Goal: Task Accomplishment & Management: Manage account settings

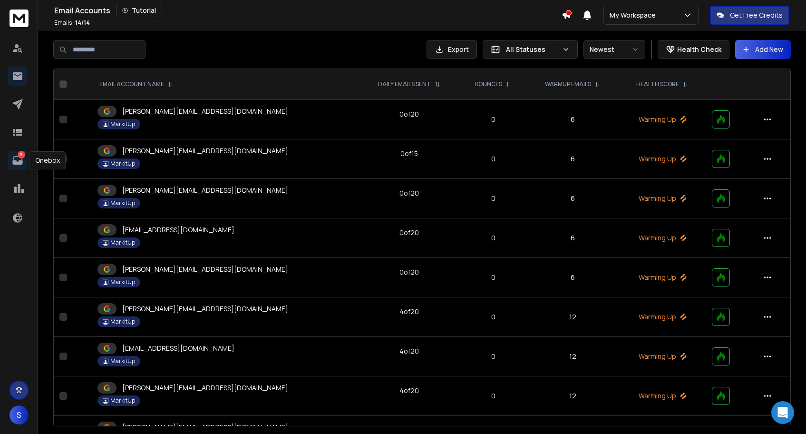
click at [19, 152] on p "5" at bounding box center [22, 155] width 8 height 8
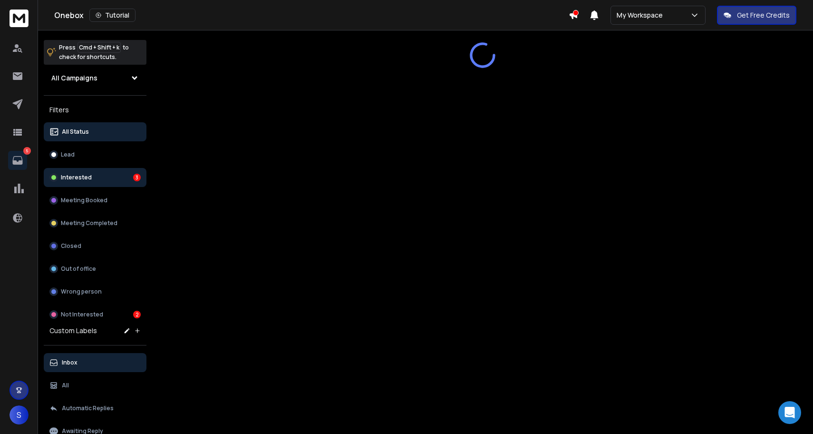
click at [96, 178] on button "Interested 3" at bounding box center [95, 177] width 103 height 19
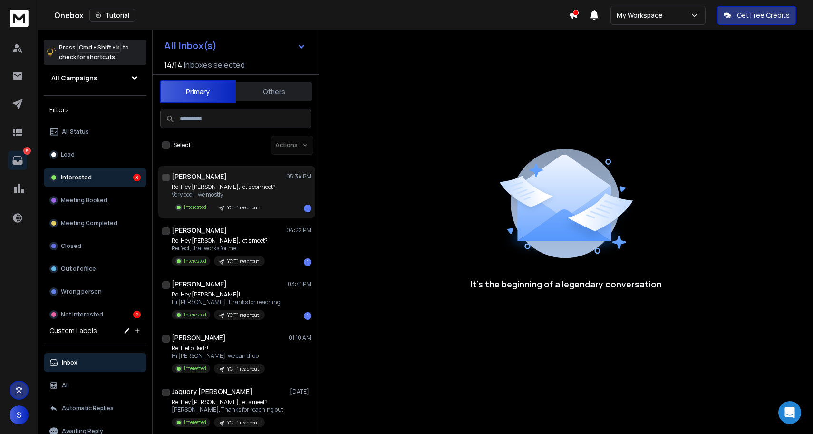
click at [243, 185] on p "Re: Hey [PERSON_NAME], let's connect?" at bounding box center [224, 187] width 104 height 8
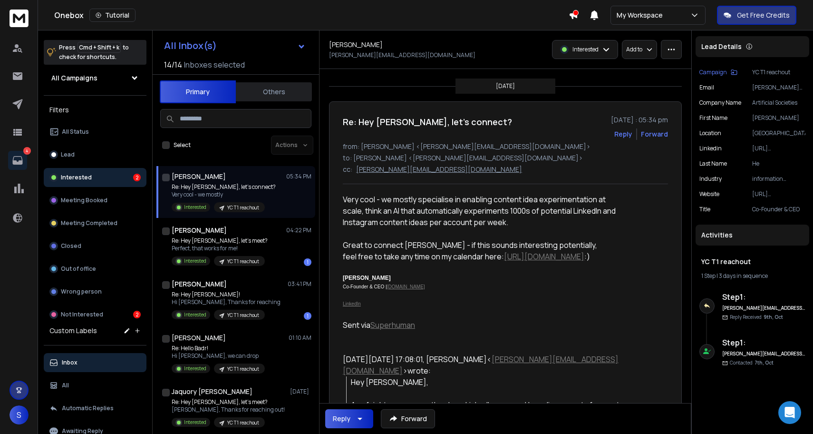
click at [464, 214] on div "Very cool - we mostly specialise in enabling content idea experimentation at sc…" at bounding box center [482, 211] width 278 height 34
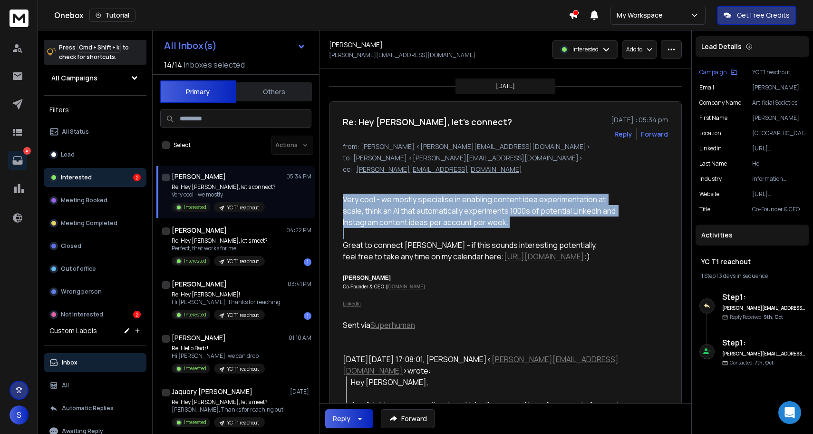
click at [464, 214] on div "Very cool - we mostly specialise in enabling content idea experimentation at sc…" at bounding box center [482, 211] width 278 height 34
click at [487, 217] on div "Very cool - we mostly specialise in enabling content idea experimentation at sc…" at bounding box center [482, 211] width 278 height 34
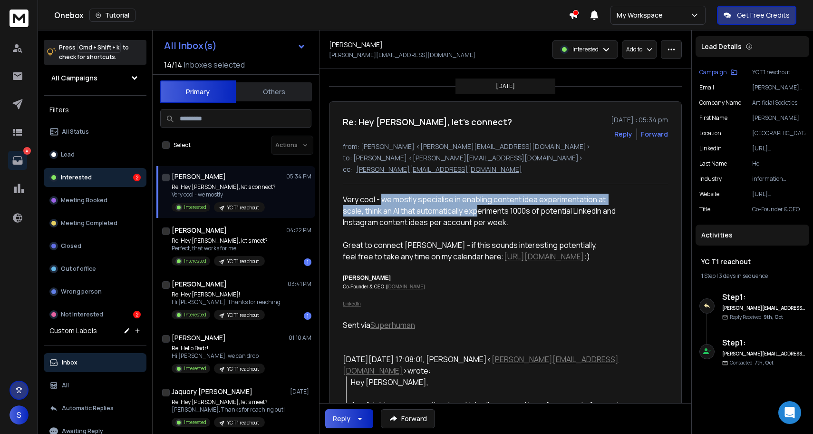
drag, startPoint x: 380, startPoint y: 199, endPoint x: 479, endPoint y: 207, distance: 98.8
click at [479, 207] on div "Very cool - we mostly specialise in enabling content idea experimentation at sc…" at bounding box center [482, 211] width 278 height 34
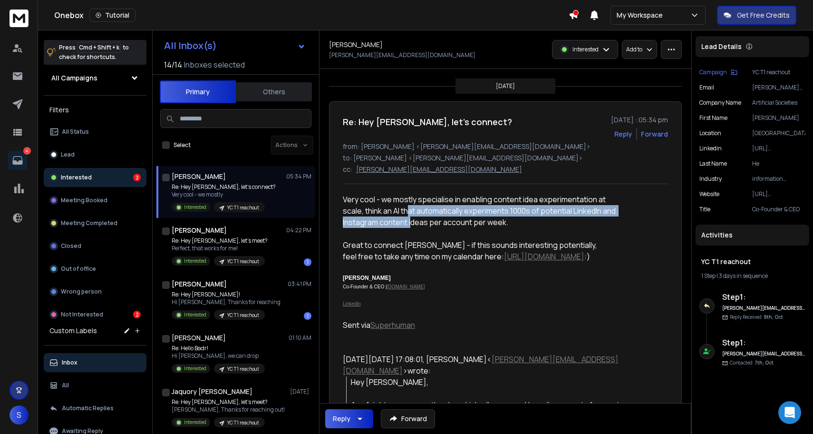
drag, startPoint x: 409, startPoint y: 209, endPoint x: 426, endPoint y: 227, distance: 25.2
click at [426, 227] on div "Very cool - we mostly specialise in enabling content idea experimentation at sc…" at bounding box center [482, 211] width 278 height 34
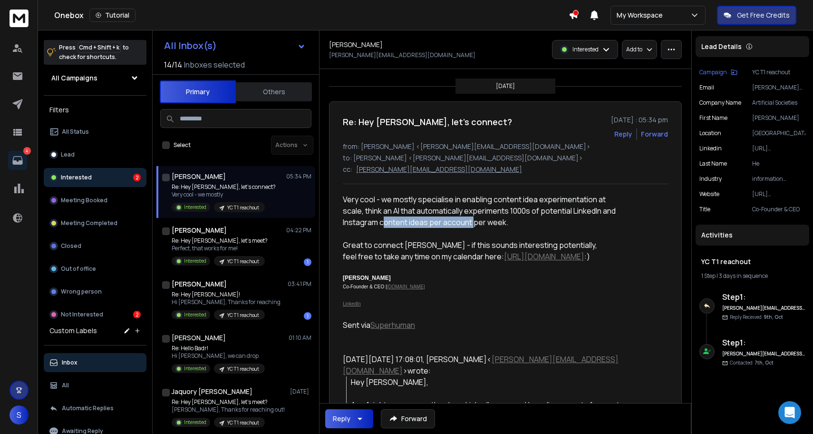
drag, startPoint x: 399, startPoint y: 223, endPoint x: 488, endPoint y: 224, distance: 88.5
click at [488, 224] on div "Very cool - we mostly specialise in enabling content idea experimentation at sc…" at bounding box center [482, 211] width 278 height 34
click at [487, 223] on div "Very cool - we mostly specialise in enabling content idea experimentation at sc…" at bounding box center [482, 211] width 278 height 34
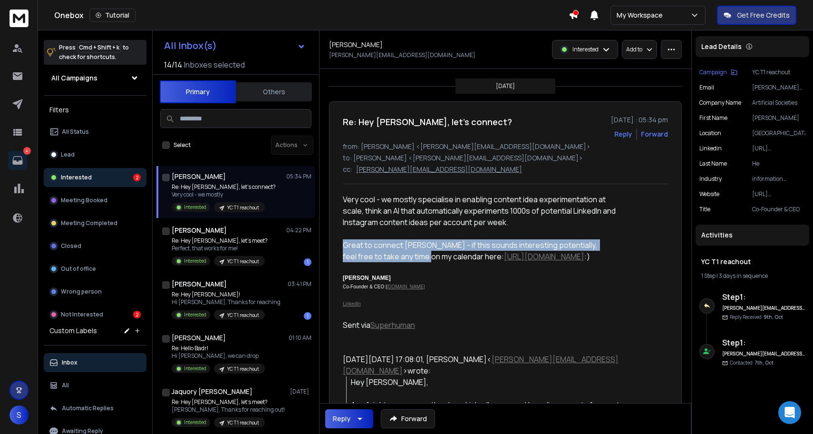
drag, startPoint x: 338, startPoint y: 244, endPoint x: 482, endPoint y: 258, distance: 144.8
click at [482, 258] on div "Great to connect [PERSON_NAME] - if this sounds interesting potentially, feel f…" at bounding box center [482, 250] width 278 height 23
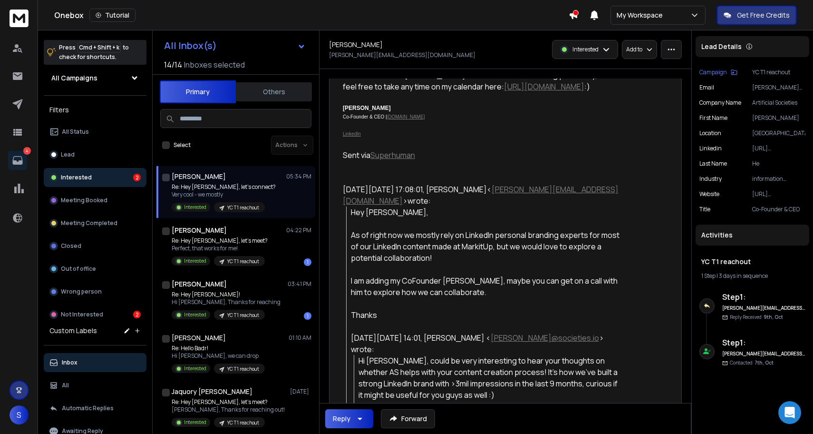
scroll to position [171, 0]
click at [391, 246] on div "As of right now we mostly rely on LinkedIn personal branding experts for most o…" at bounding box center [486, 245] width 270 height 34
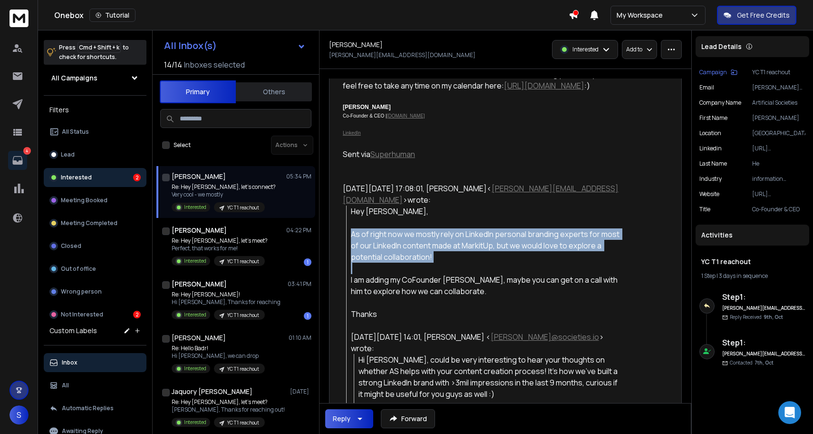
click at [391, 246] on div "As of right now we mostly rely on LinkedIn personal branding experts for most o…" at bounding box center [486, 245] width 270 height 34
click at [408, 244] on div "As of right now we mostly rely on LinkedIn personal branding experts for most o…" at bounding box center [486, 245] width 270 height 34
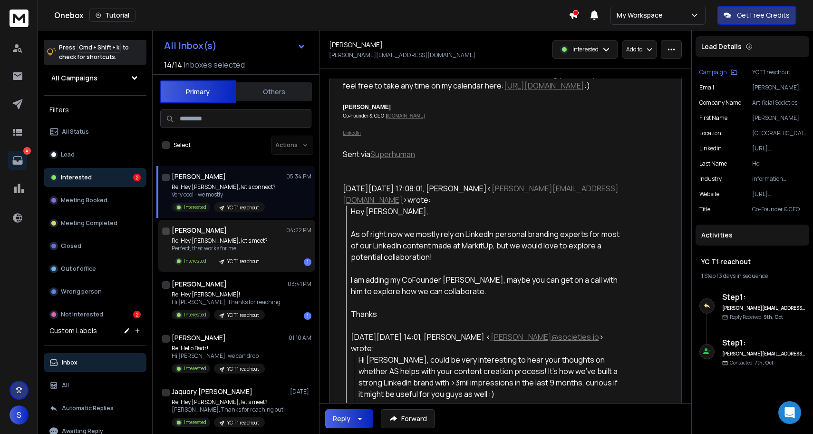
click at [231, 235] on div "[PERSON_NAME] 04:22 PM Re: Hey [PERSON_NAME], let's meet? Perfect, that works f…" at bounding box center [242, 245] width 140 height 40
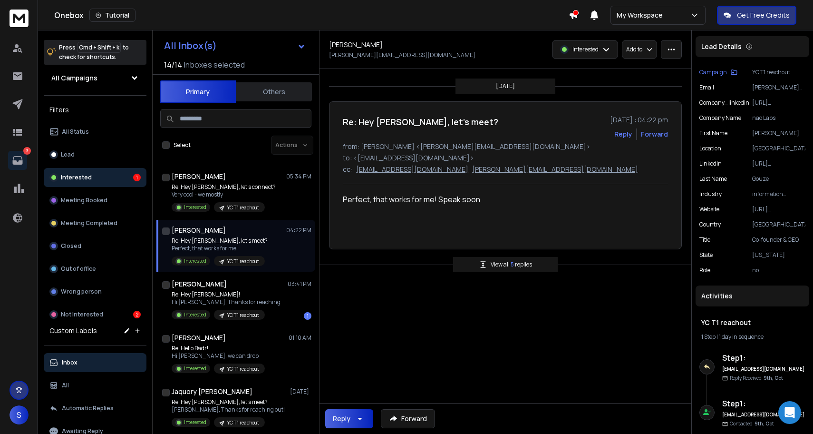
click at [384, 204] on div "Perfect, that works for me! Speak soon" at bounding box center [482, 199] width 278 height 11
click at [414, 215] on div "Perfect, that works for me! Speak soon" at bounding box center [485, 215] width 285 height 42
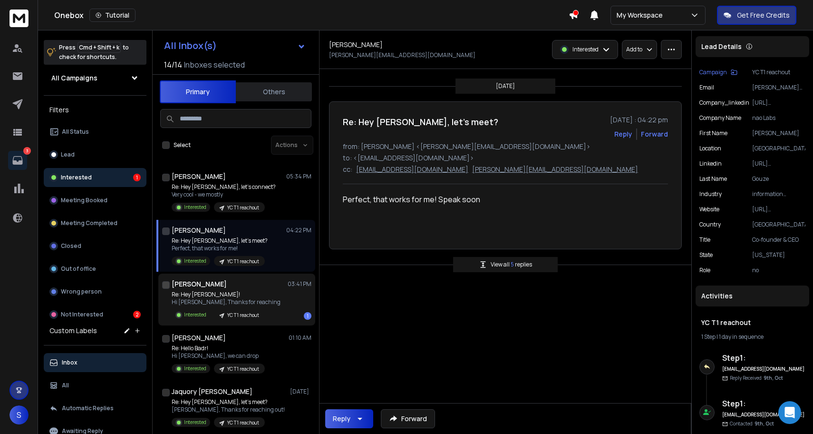
click at [218, 283] on div "[PERSON_NAME] 03:41 PM" at bounding box center [242, 284] width 140 height 10
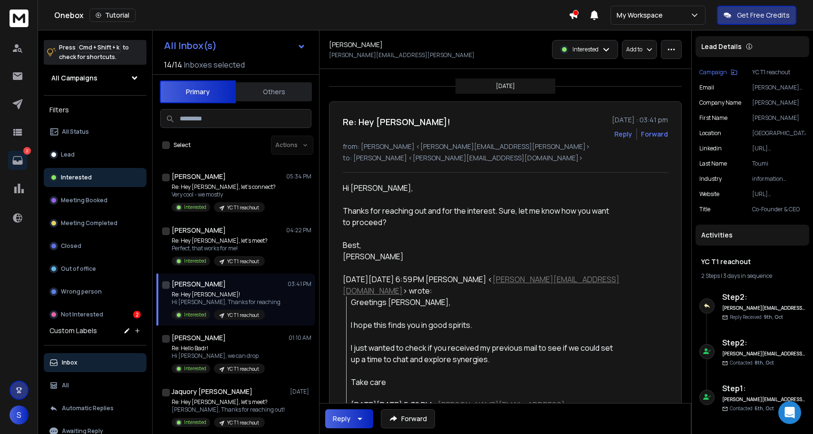
click at [465, 207] on div "Thanks for reaching out and for the interest. Sure, let me know how you want to…" at bounding box center [482, 216] width 278 height 23
click at [468, 213] on div "Thanks for reaching out and for the interest. Sure, let me know how you want to…" at bounding box center [482, 216] width 278 height 23
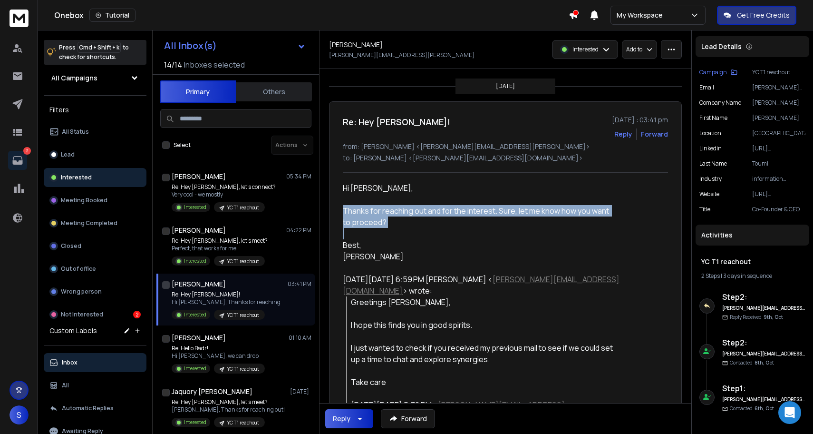
click at [468, 213] on div "Thanks for reaching out and for the interest. Sure, let me know how you want to…" at bounding box center [482, 216] width 278 height 23
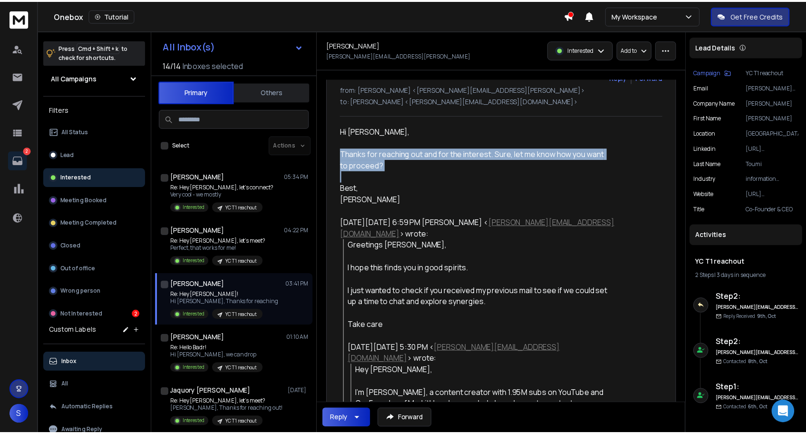
scroll to position [0, 0]
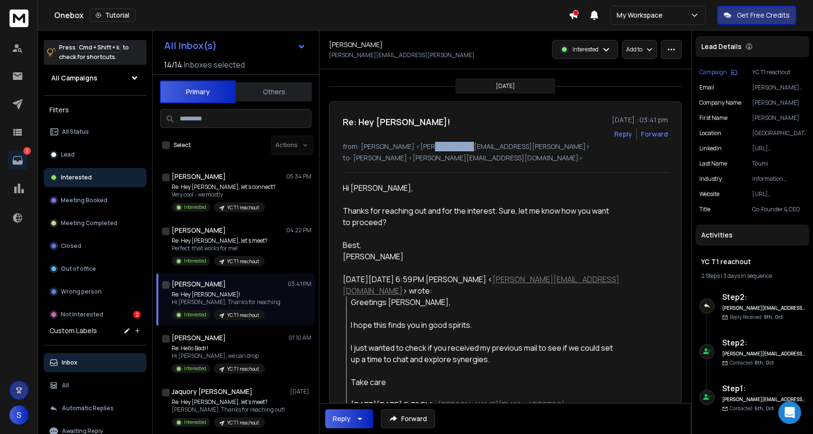
drag, startPoint x: 421, startPoint y: 147, endPoint x: 447, endPoint y: 147, distance: 26.2
click at [447, 147] on p "from: [PERSON_NAME] <[PERSON_NAME][EMAIL_ADDRESS][PERSON_NAME]>" at bounding box center [505, 147] width 325 height 10
copy p "[PERSON_NAME][URL]"
click at [382, 149] on p "from: [PERSON_NAME] <[PERSON_NAME][EMAIL_ADDRESS][PERSON_NAME]>" at bounding box center [505, 147] width 325 height 10
click at [89, 308] on button "Not Interested 2" at bounding box center [95, 314] width 103 height 19
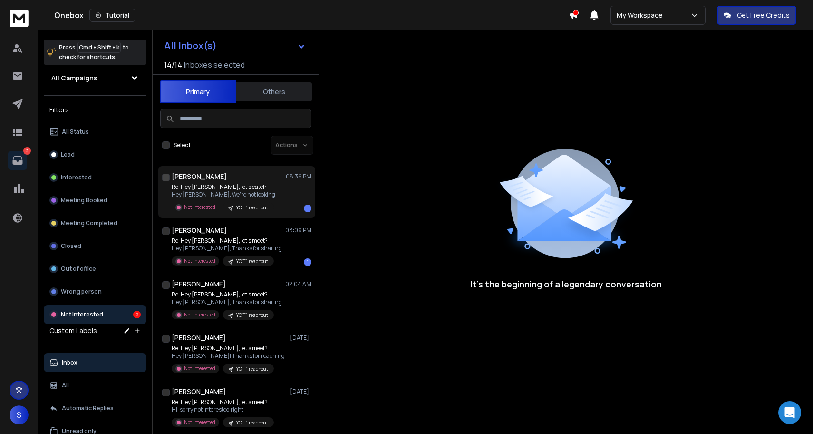
click at [228, 186] on p "Re: Hey [PERSON_NAME], let's catch" at bounding box center [224, 187] width 104 height 8
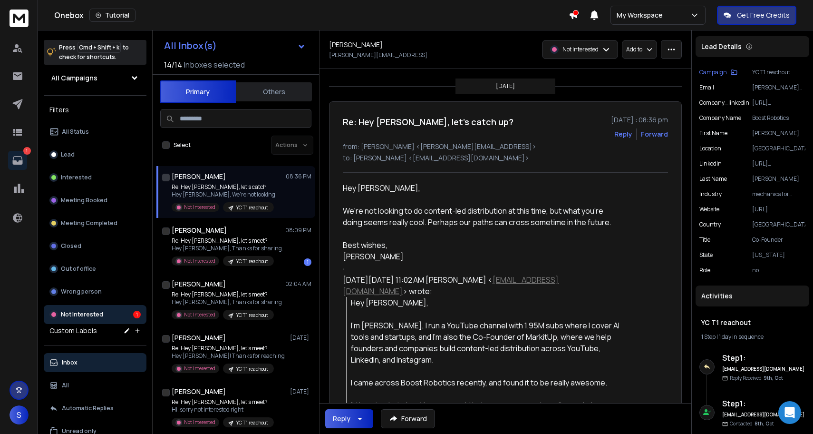
click at [467, 215] on div "We're not looking to do content-led distribution at this time, but what you're …" at bounding box center [482, 216] width 278 height 23
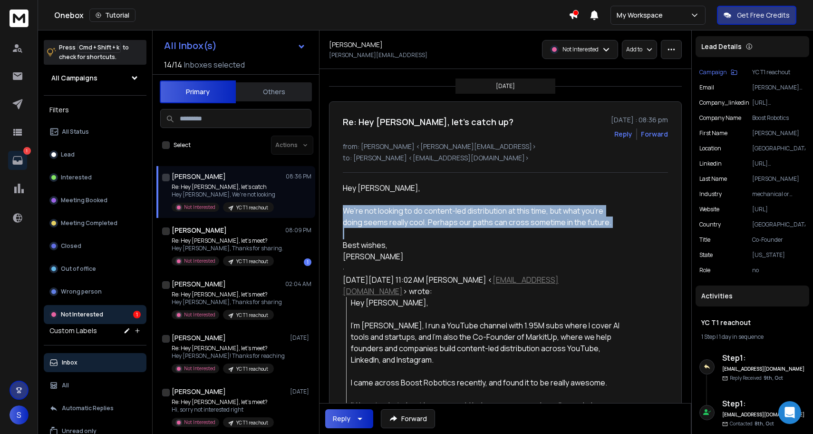
click at [467, 215] on div "We're not looking to do content-led distribution at this time, but what you're …" at bounding box center [482, 216] width 278 height 23
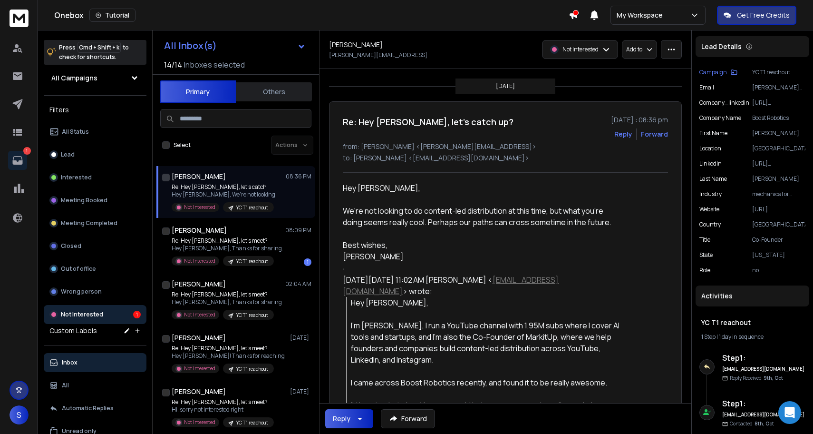
click at [490, 241] on div "Best wishes," at bounding box center [482, 244] width 278 height 11
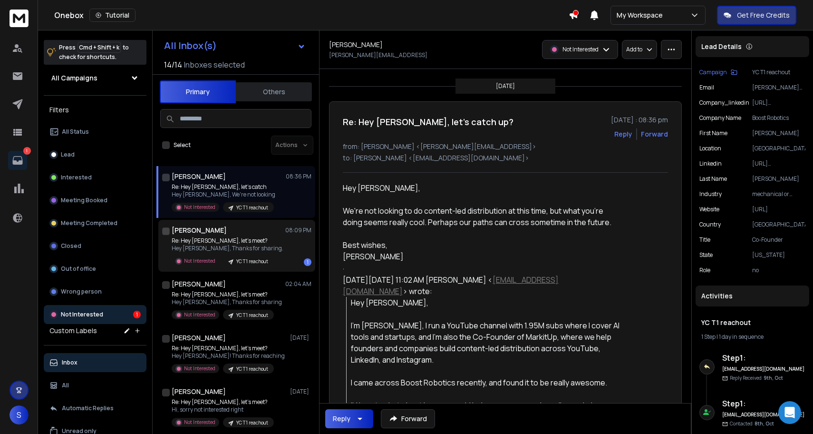
click at [252, 242] on p "Re: Hey [PERSON_NAME], let's meet?" at bounding box center [228, 241] width 112 height 8
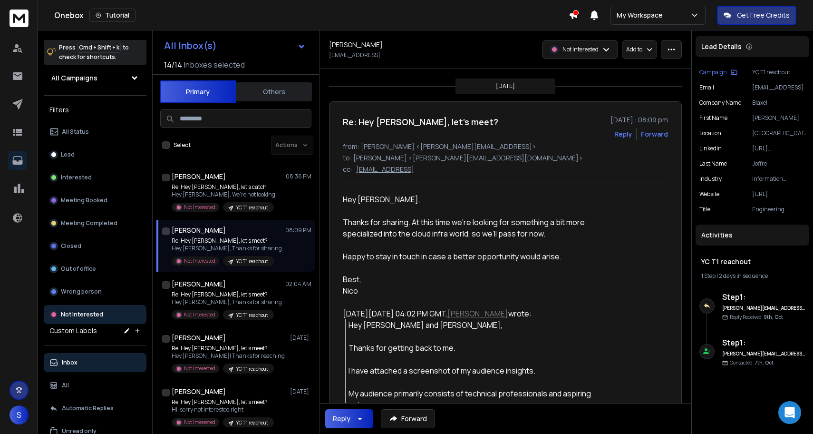
click at [451, 228] on span "Thanks for sharing. At this time we’re looking for something a bit more special…" at bounding box center [465, 228] width 244 height 22
click at [85, 172] on button "Interested" at bounding box center [95, 177] width 103 height 19
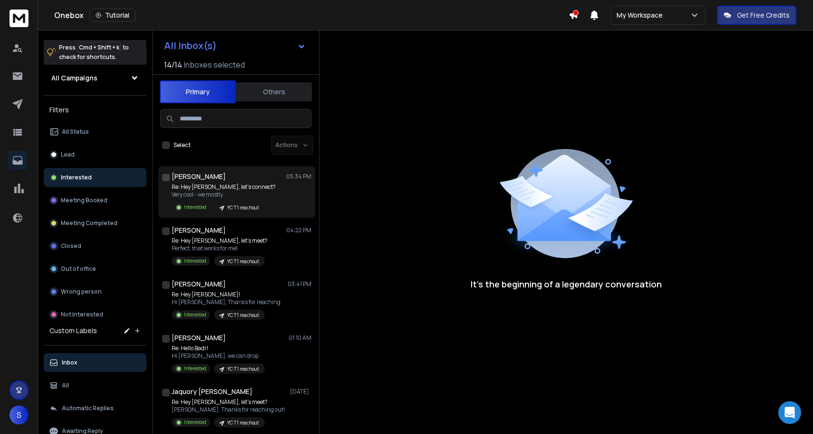
click at [223, 183] on div "[PERSON_NAME] He 05:34 PM Re: Hey [PERSON_NAME], let's connect? Very cool - we …" at bounding box center [242, 192] width 140 height 40
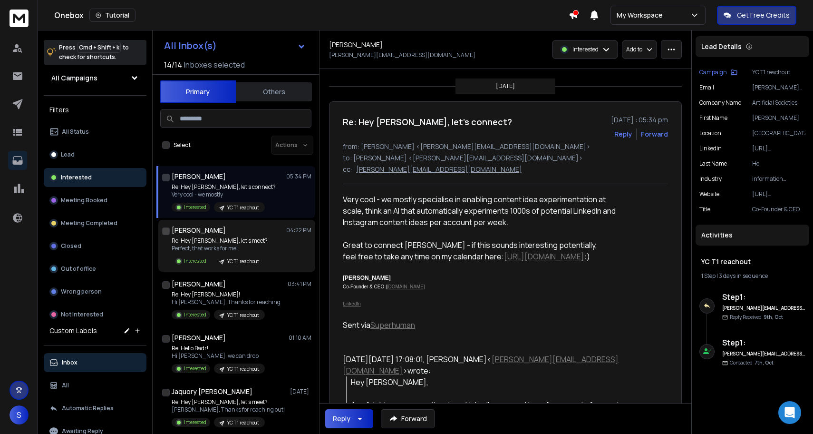
click at [272, 235] on div "[PERSON_NAME] 04:22 PM Re: Hey [PERSON_NAME], let's meet? Perfect, that works f…" at bounding box center [242, 245] width 140 height 40
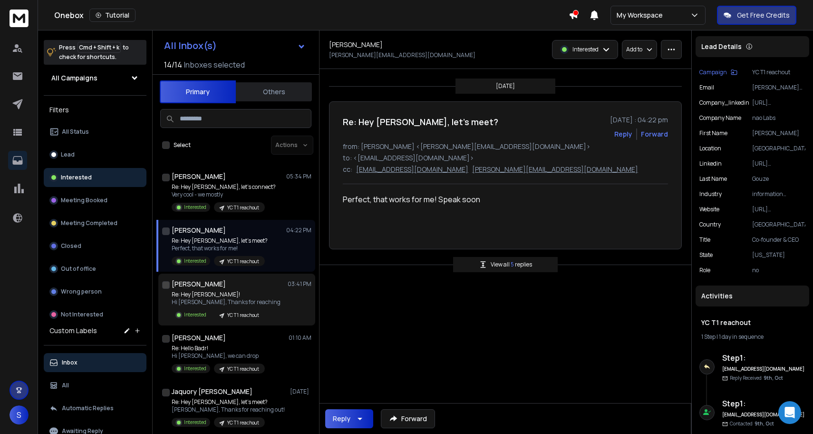
click at [288, 287] on p "03:41 PM" at bounding box center [300, 284] width 24 height 8
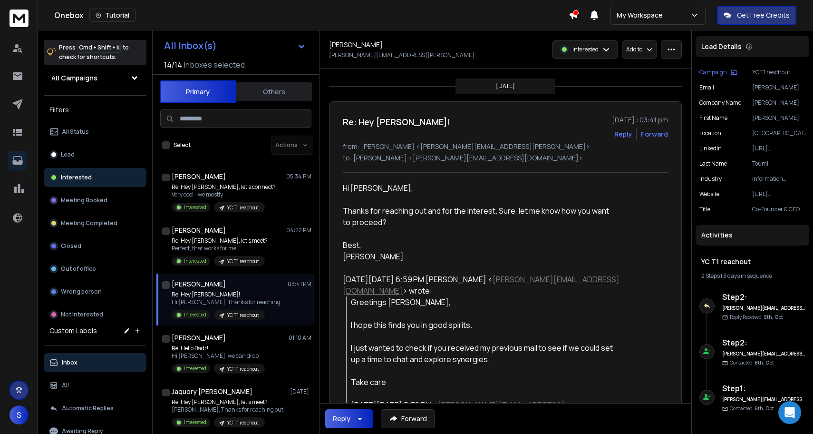
click at [388, 123] on h1 "Re: Hey [PERSON_NAME]!" at bounding box center [397, 121] width 108 height 13
copy h1 "[PERSON_NAME]"
click at [20, 133] on icon at bounding box center [17, 132] width 11 height 11
click at [17, 98] on icon at bounding box center [17, 103] width 11 height 11
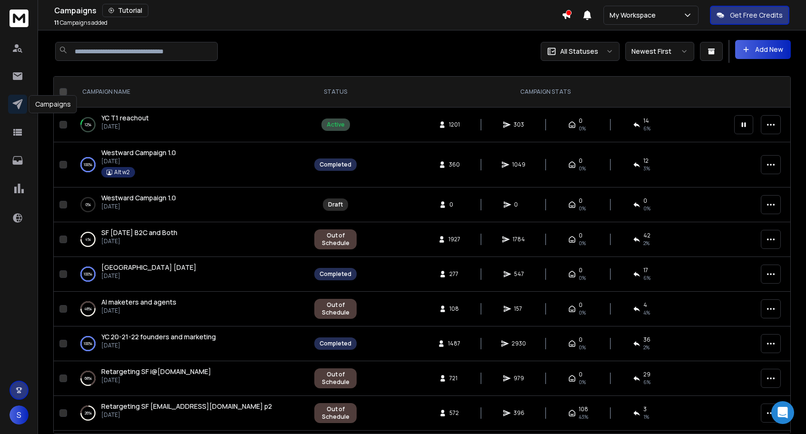
click at [219, 121] on div "12 % YC T1 reachout [DATE]" at bounding box center [189, 124] width 219 height 23
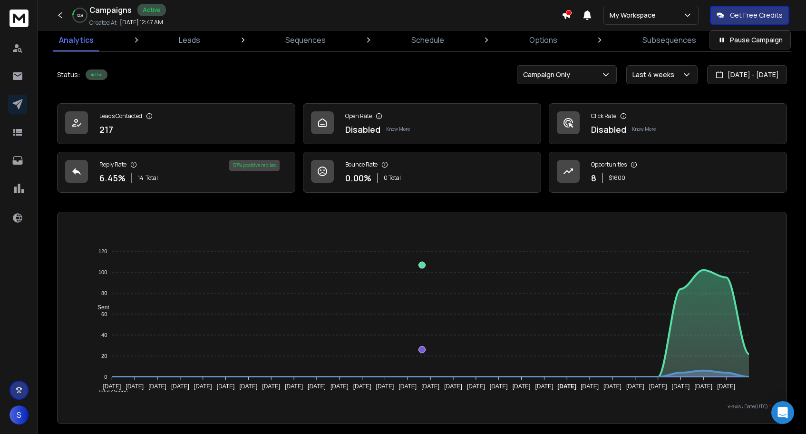
scroll to position [29, 0]
click at [281, 74] on div "Status: Active Pause Campaign Campaign Only Last 4 weeks [DATE] - [DATE]" at bounding box center [422, 74] width 730 height 19
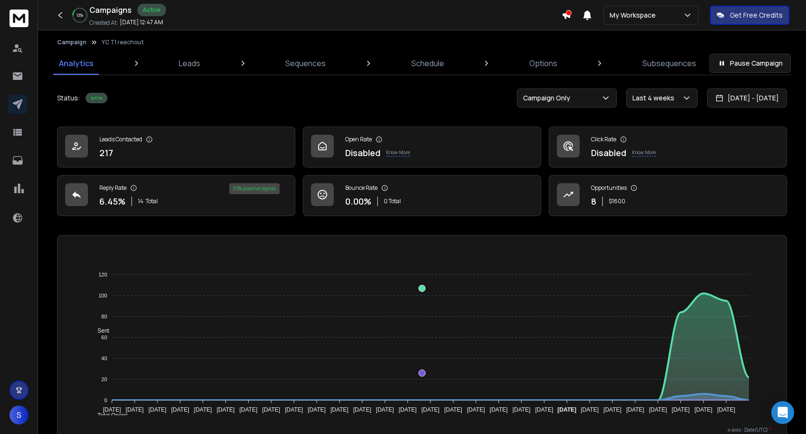
scroll to position [0, 0]
